Goal: Task Accomplishment & Management: Use online tool/utility

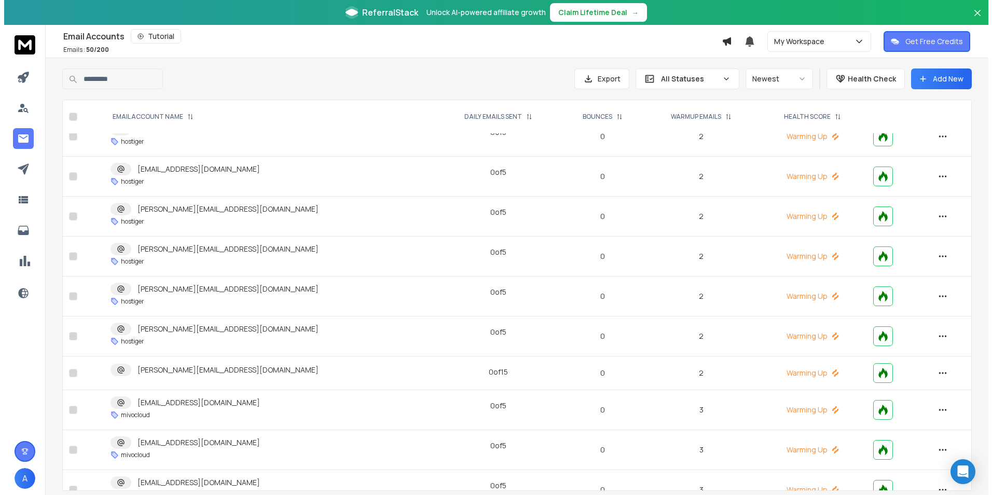
scroll to position [467, 0]
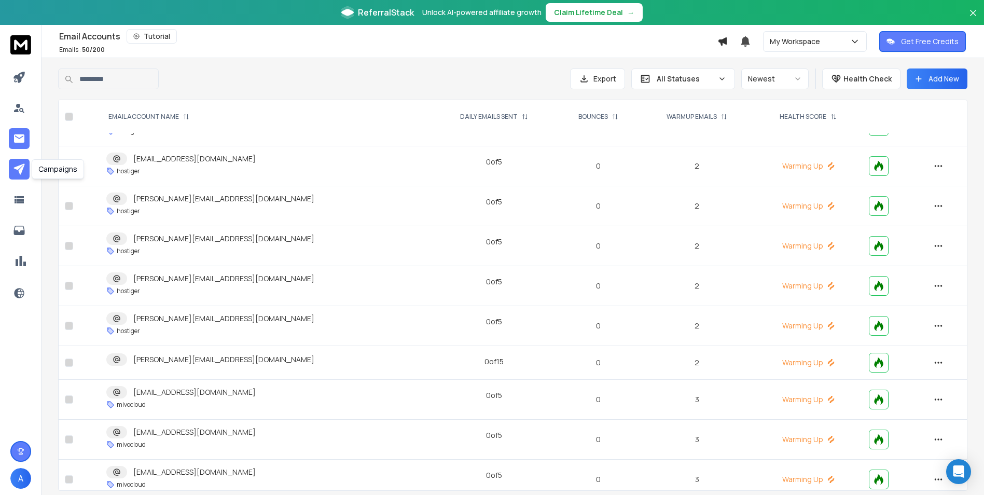
click at [11, 169] on link at bounding box center [19, 169] width 21 height 21
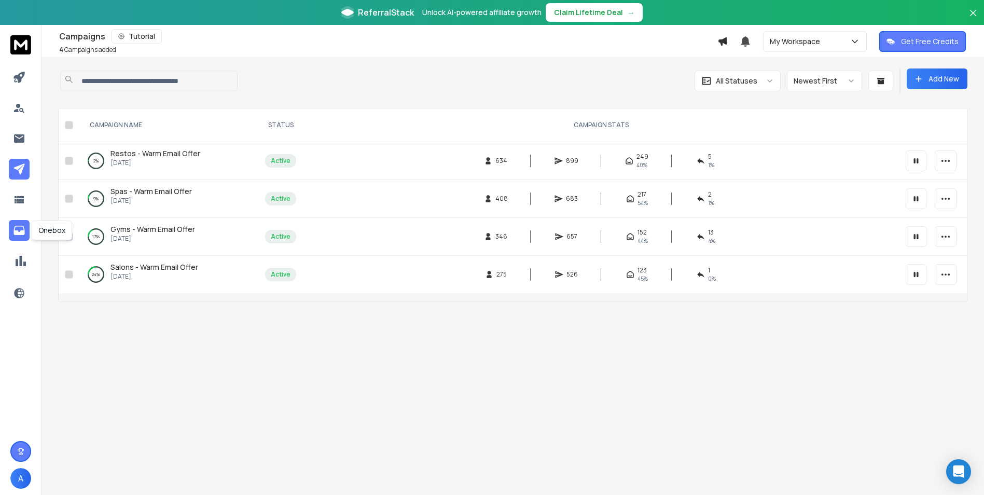
click at [24, 229] on icon at bounding box center [18, 230] width 11 height 9
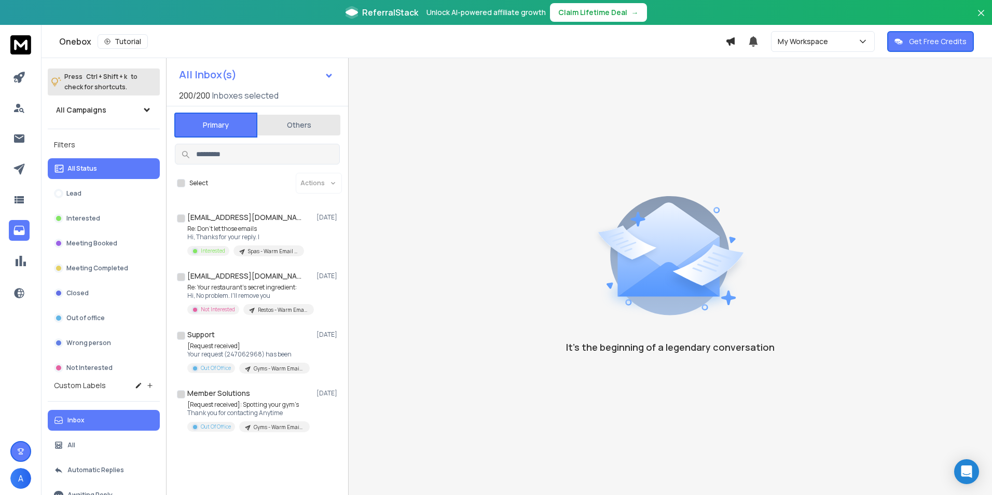
scroll to position [104, 0]
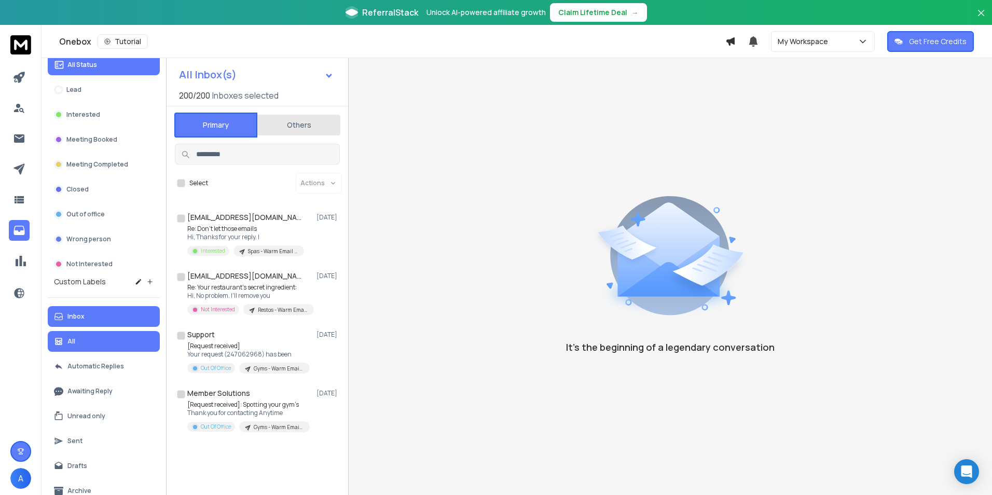
click at [98, 334] on button "All" at bounding box center [104, 341] width 112 height 21
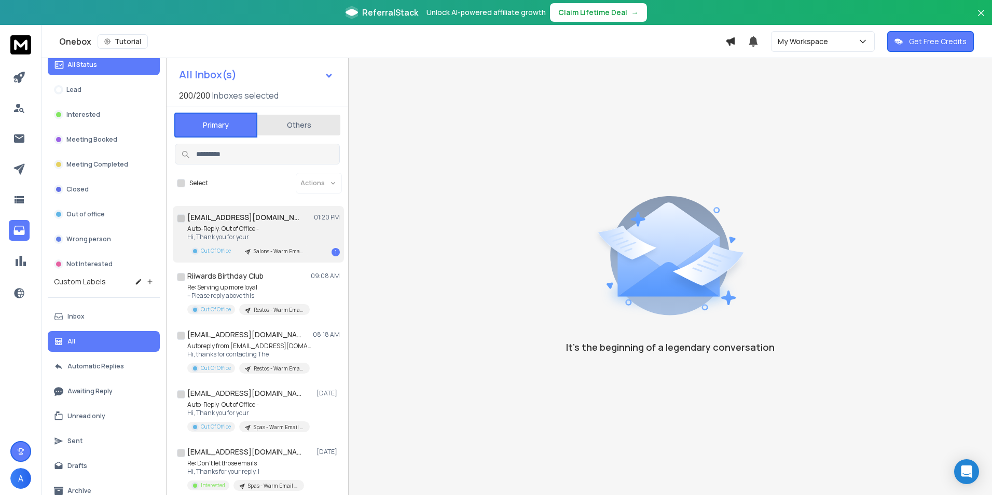
click at [241, 229] on p "Auto-Reply: Out of Office -" at bounding box center [248, 229] width 122 height 8
